Goal: Navigation & Orientation: Find specific page/section

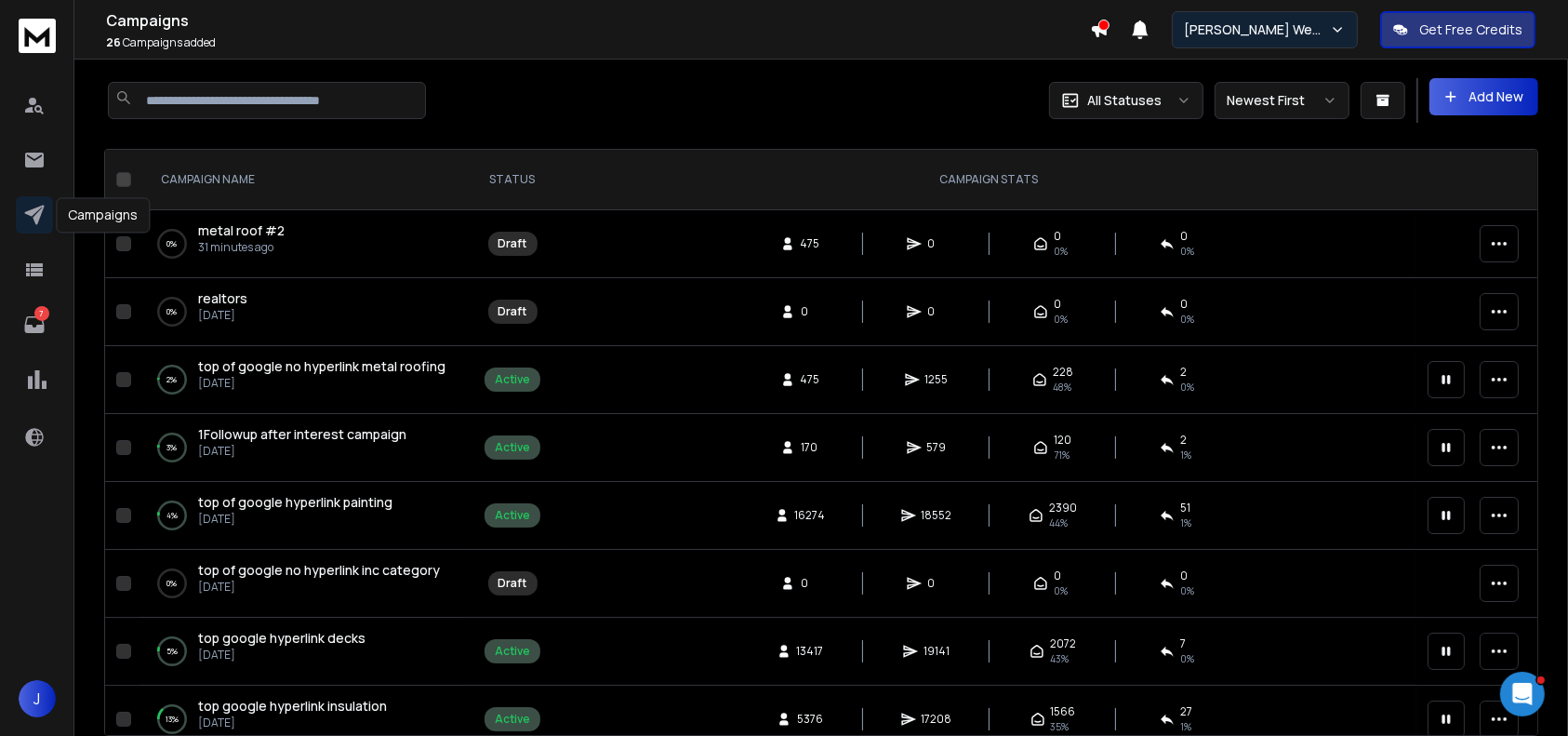
click at [1283, 43] on button "[PERSON_NAME] Websites" at bounding box center [1265, 30] width 186 height 38
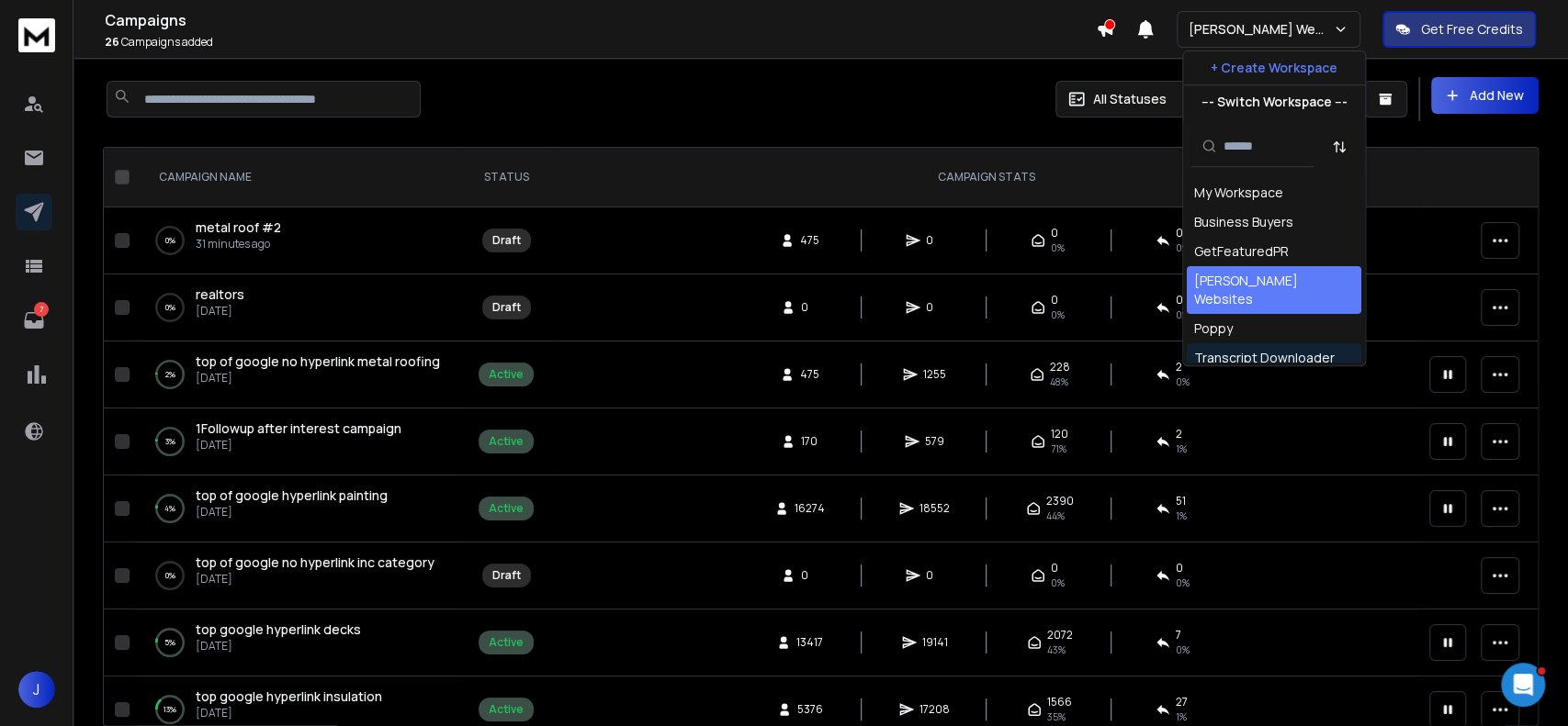
click at [1283, 349] on div "Transcript Downloader" at bounding box center [1265, 357] width 141 height 18
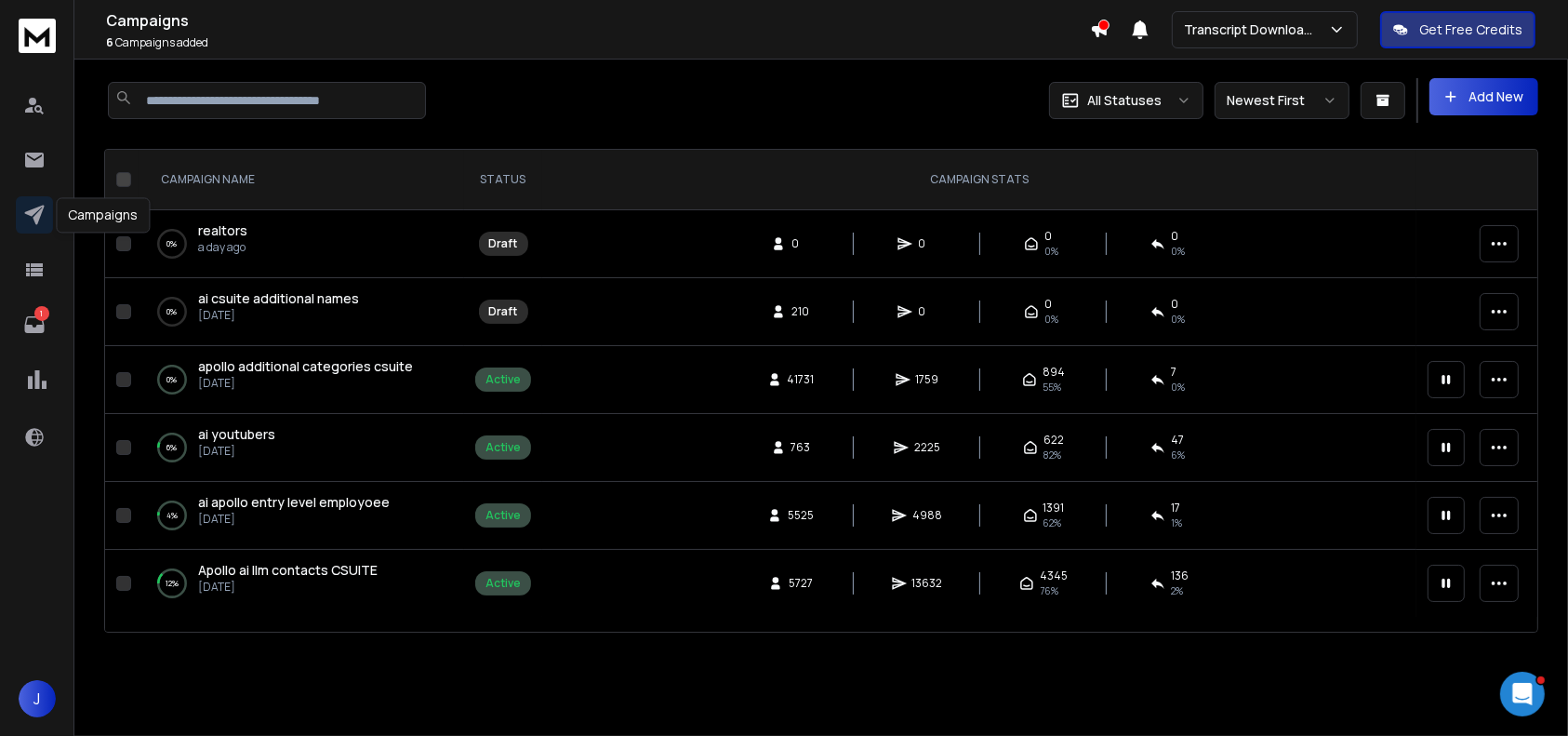
click at [39, 210] on icon at bounding box center [34, 214] width 19 height 19
click at [40, 219] on icon at bounding box center [34, 215] width 22 height 22
click at [30, 310] on link "1" at bounding box center [34, 325] width 38 height 38
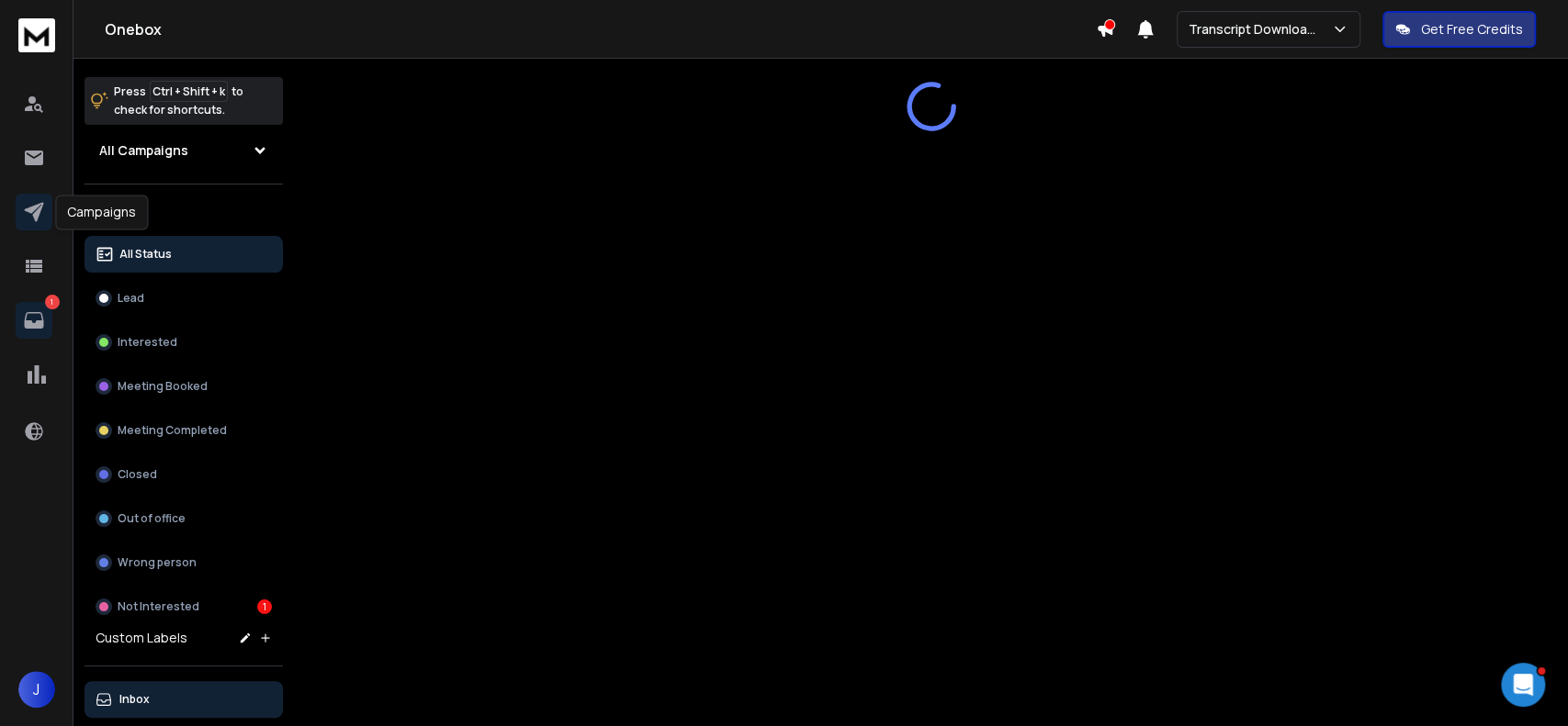
click at [29, 217] on icon at bounding box center [33, 212] width 22 height 22
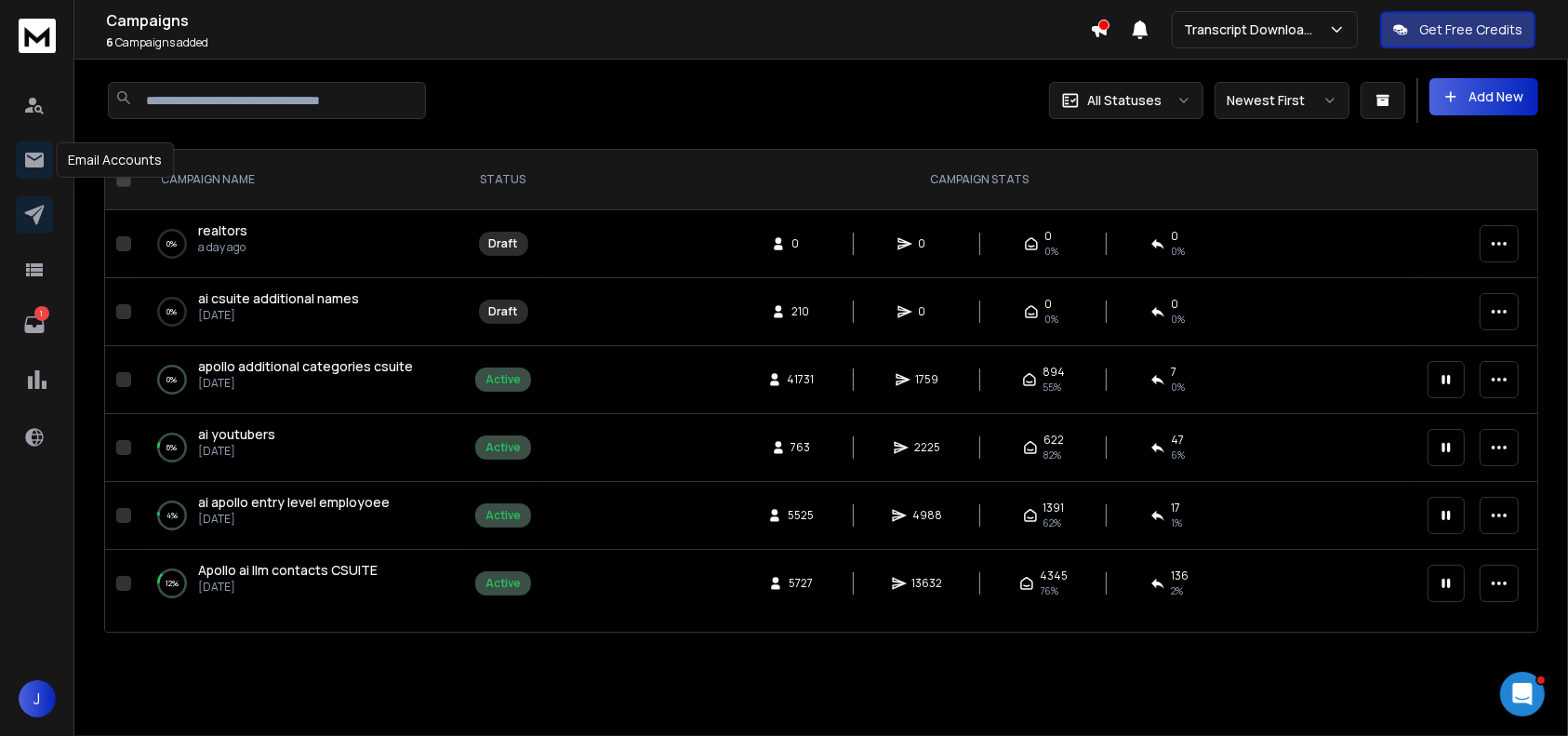
click at [33, 170] on icon at bounding box center [34, 160] width 22 height 22
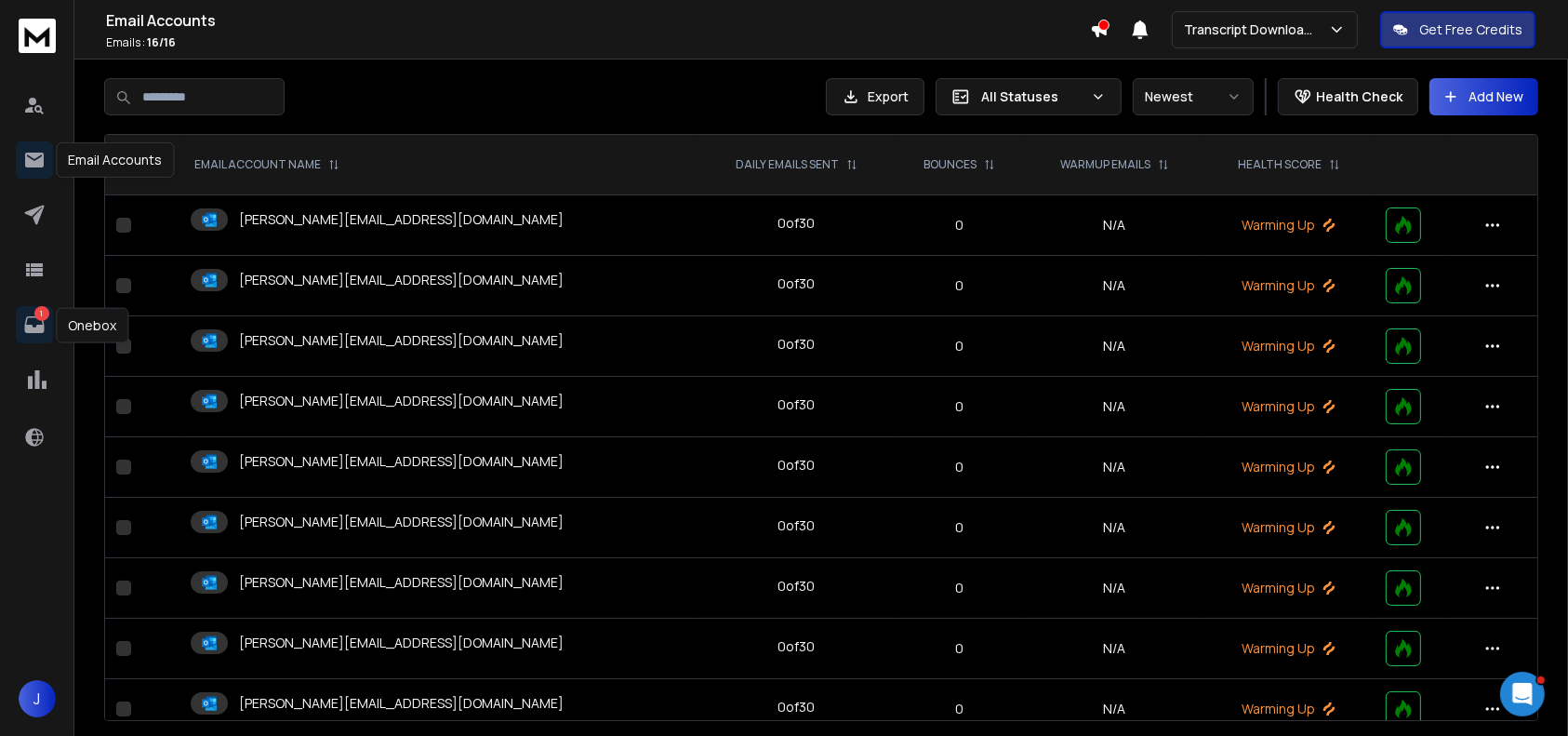
click at [38, 316] on p "1" at bounding box center [41, 313] width 14 height 14
